Goal: Navigation & Orientation: Find specific page/section

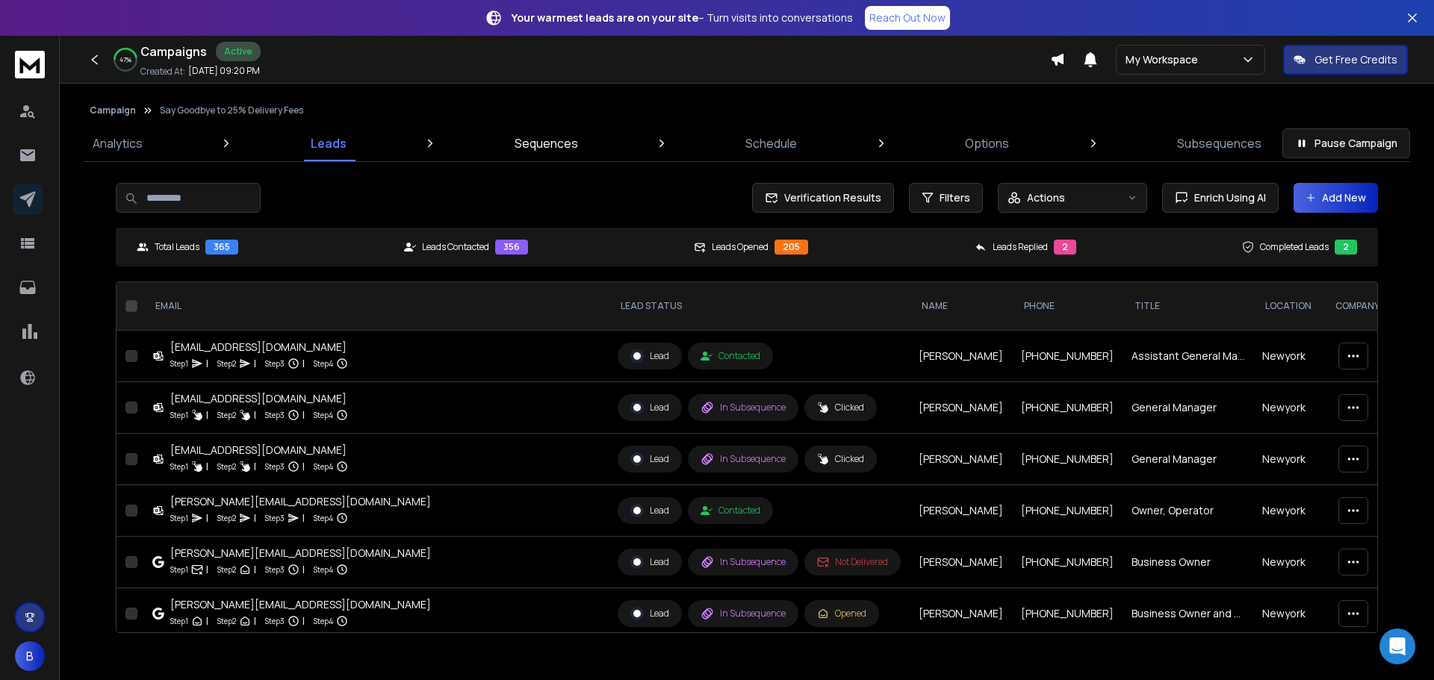
click at [514, 152] on link "Sequences" at bounding box center [546, 143] width 81 height 36
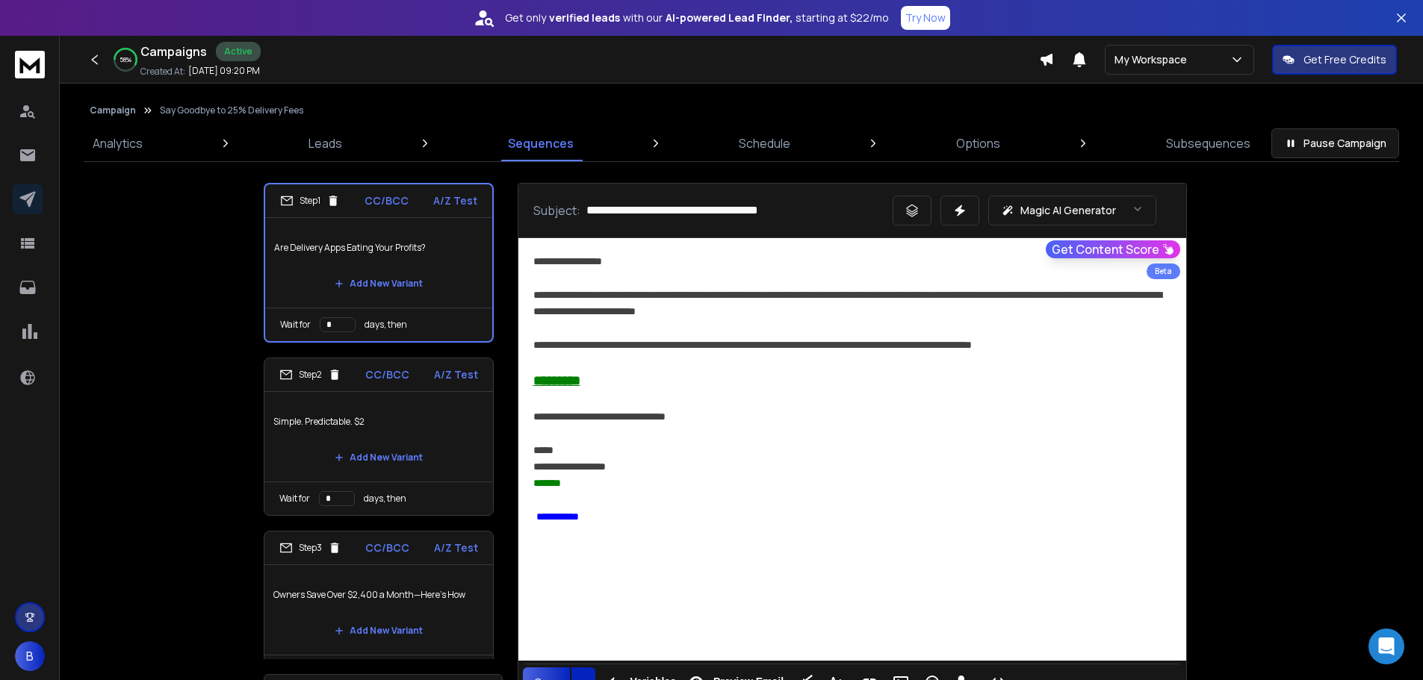
scroll to position [170, 0]
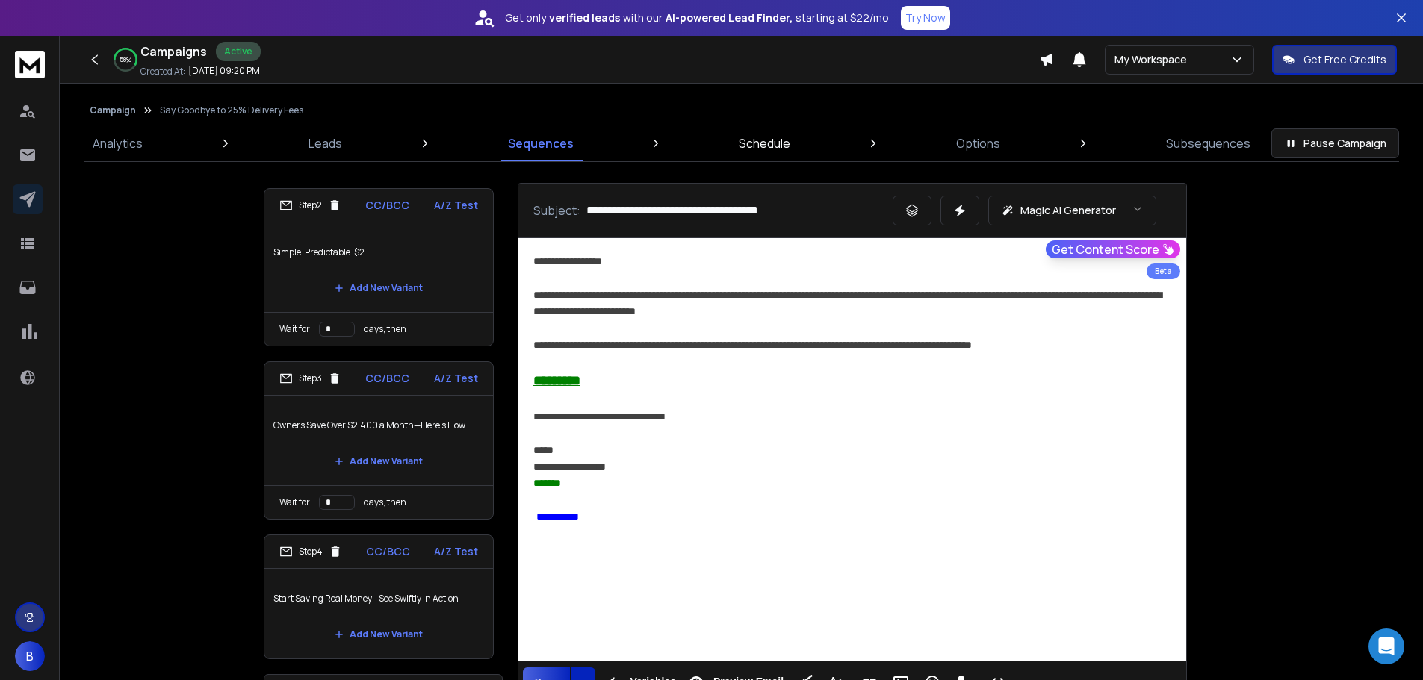
click at [742, 142] on p "Schedule" at bounding box center [765, 143] width 52 height 18
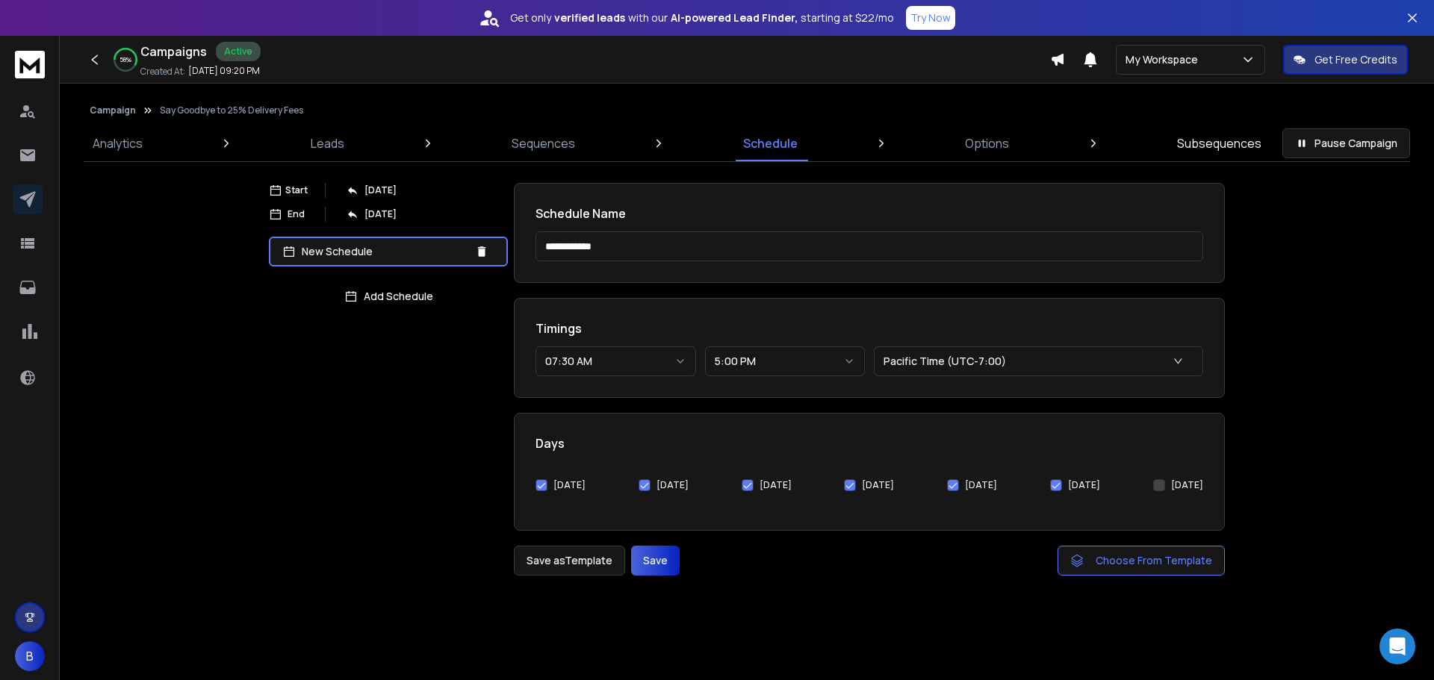
click at [1217, 144] on p "Subsequences" at bounding box center [1219, 143] width 84 height 18
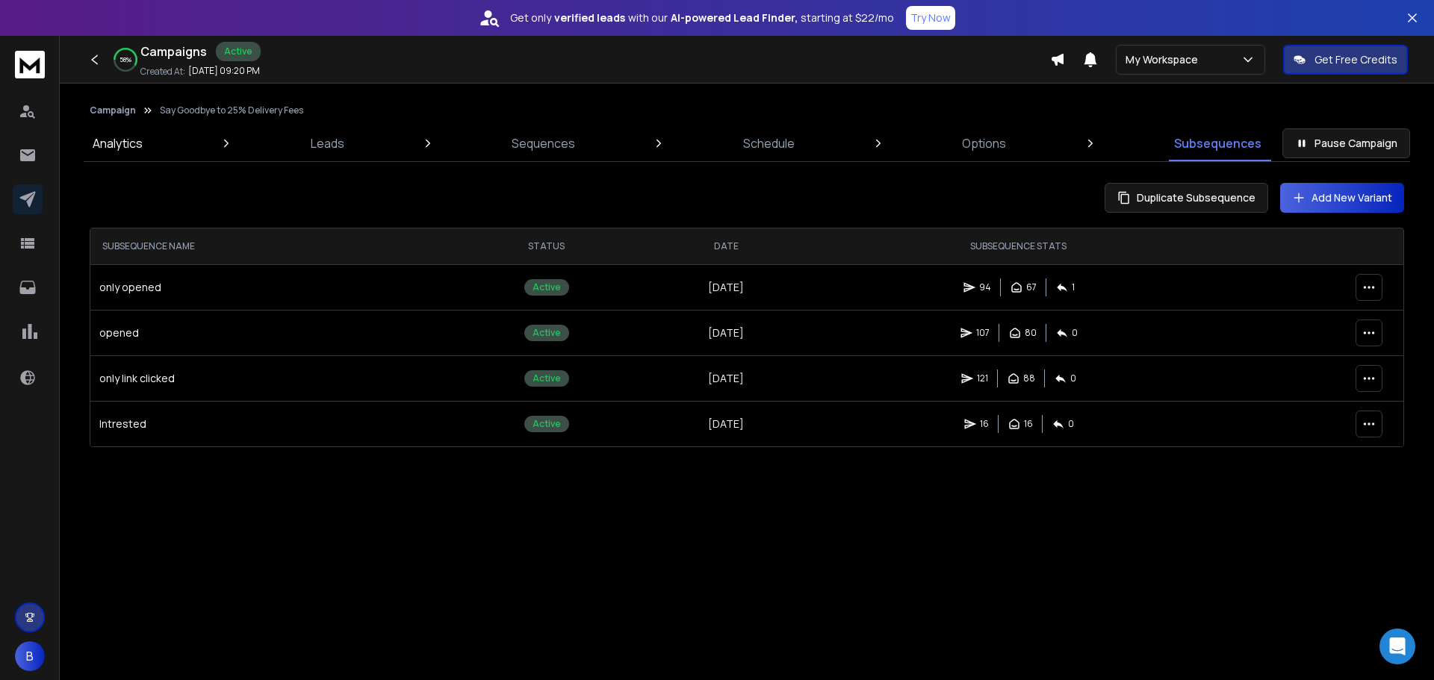
click at [114, 148] on p "Analytics" at bounding box center [118, 143] width 50 height 18
